Goal: Task Accomplishment & Management: Manage account settings

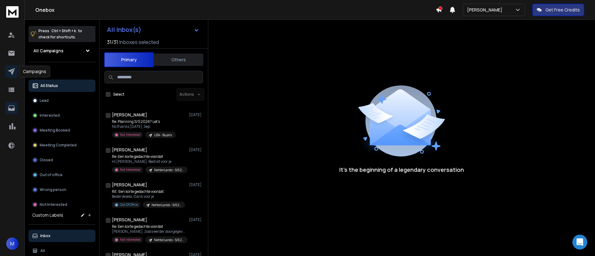
click at [10, 70] on icon at bounding box center [11, 71] width 7 height 7
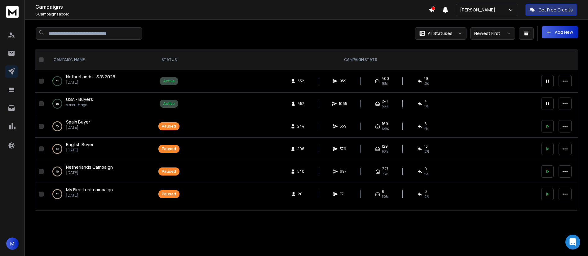
click at [77, 103] on p "a month ago" at bounding box center [79, 105] width 27 height 5
click at [81, 100] on span "USA - Buyers" at bounding box center [79, 99] width 27 height 6
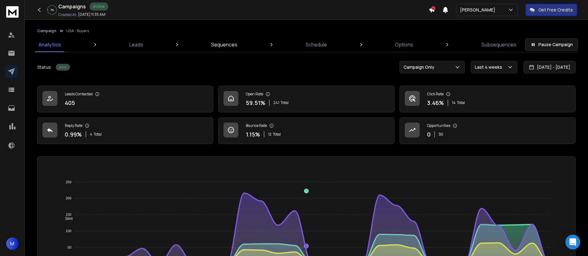
click at [234, 42] on p "Sequences" at bounding box center [224, 44] width 26 height 7
click at [216, 44] on p "Sequences" at bounding box center [224, 44] width 26 height 7
click at [222, 42] on p "Sequences" at bounding box center [224, 44] width 26 height 7
click at [215, 41] on p "Sequences" at bounding box center [224, 44] width 26 height 7
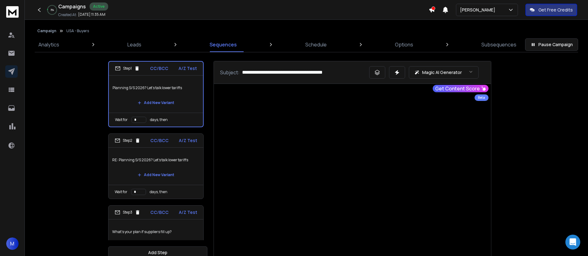
click at [123, 161] on p "RE: Planning S/S 2026? Let’s talk lower tariffs" at bounding box center [155, 159] width 87 height 17
type input "**********"
